Goal: Task Accomplishment & Management: Manage account settings

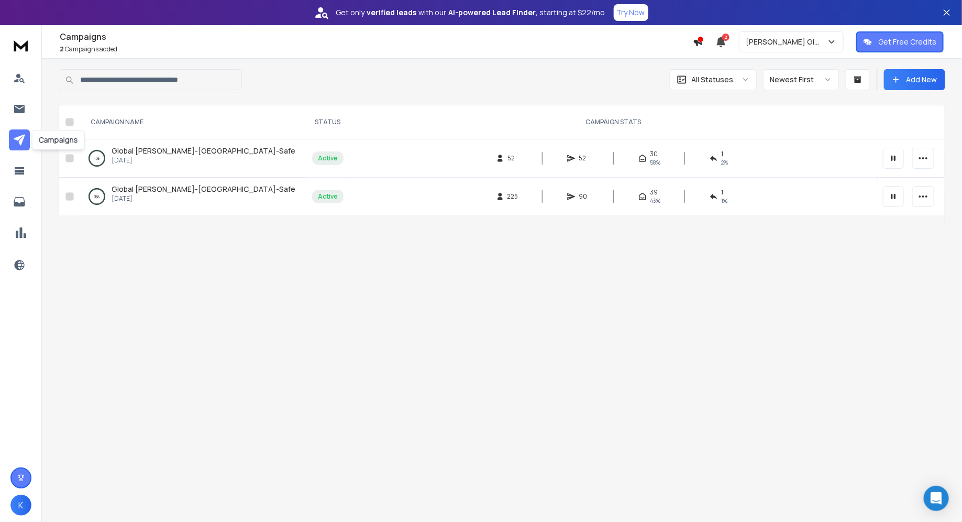
click at [790, 40] on p "Evers Global" at bounding box center [786, 42] width 81 height 10
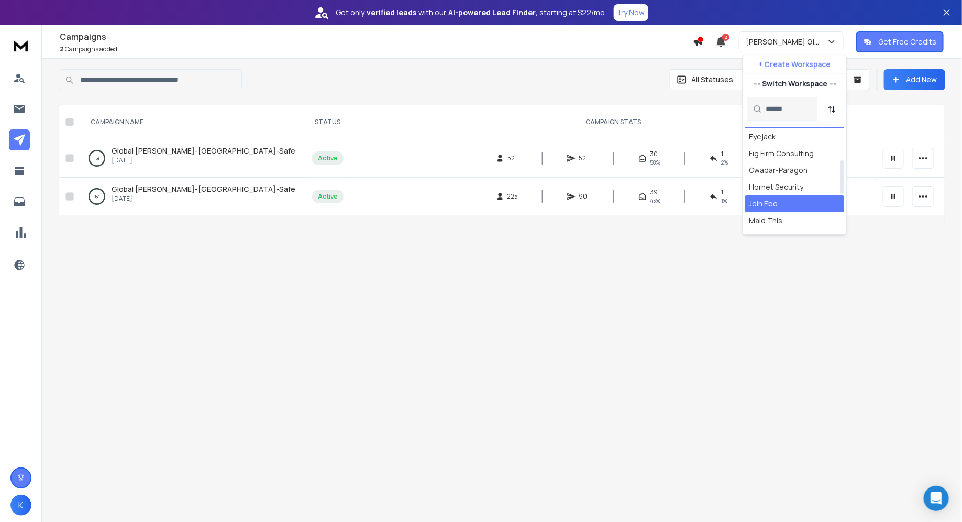
scroll to position [114, 0]
click at [785, 217] on div "National Claim" at bounding box center [774, 222] width 49 height 10
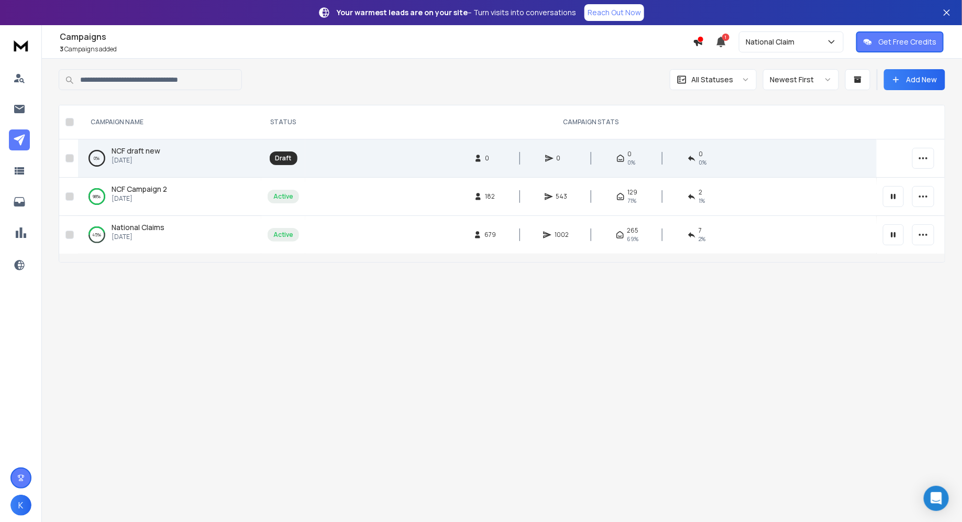
click at [120, 151] on span "NCF draft new" at bounding box center [136, 151] width 49 height 10
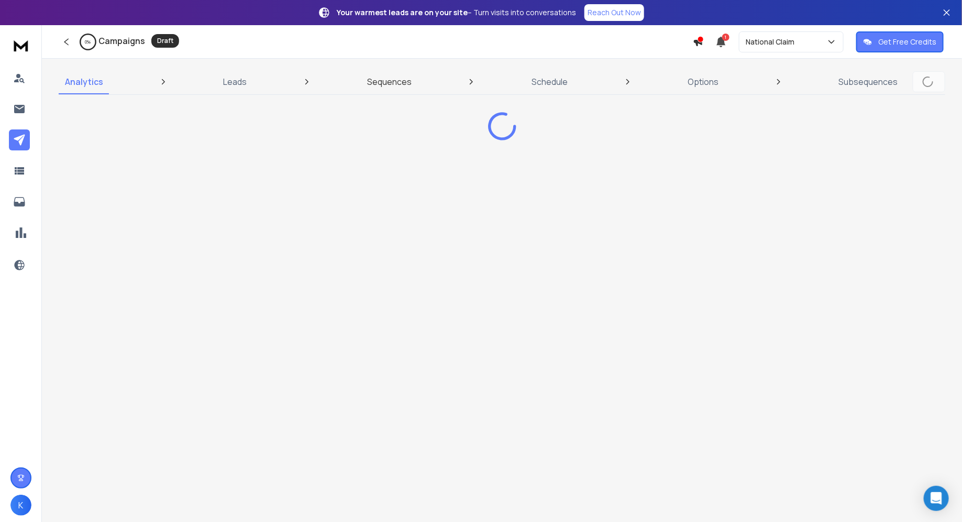
click at [392, 82] on p "Sequences" at bounding box center [389, 81] width 45 height 13
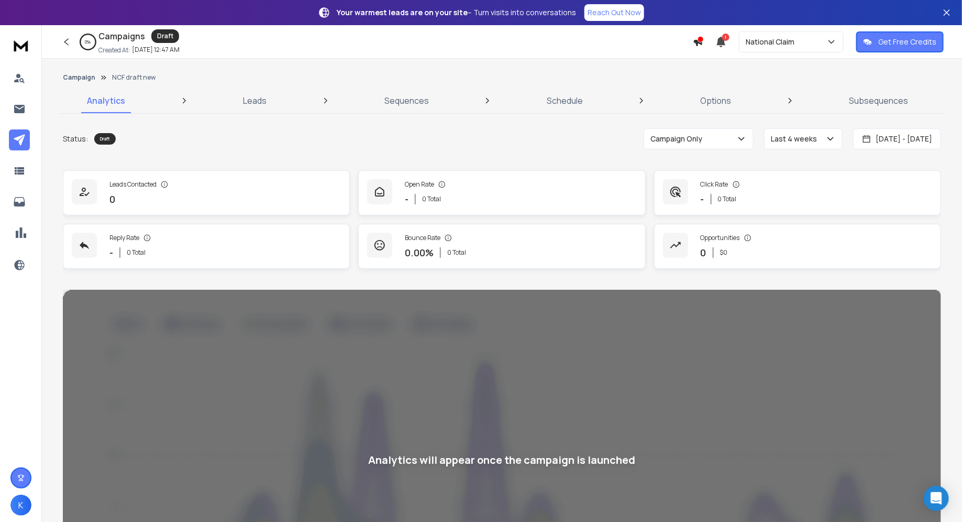
click at [124, 75] on p "NCF draft new" at bounding box center [133, 77] width 43 height 8
click at [64, 39] on icon at bounding box center [66, 41] width 9 height 9
